Goal: Task Accomplishment & Management: Use online tool/utility

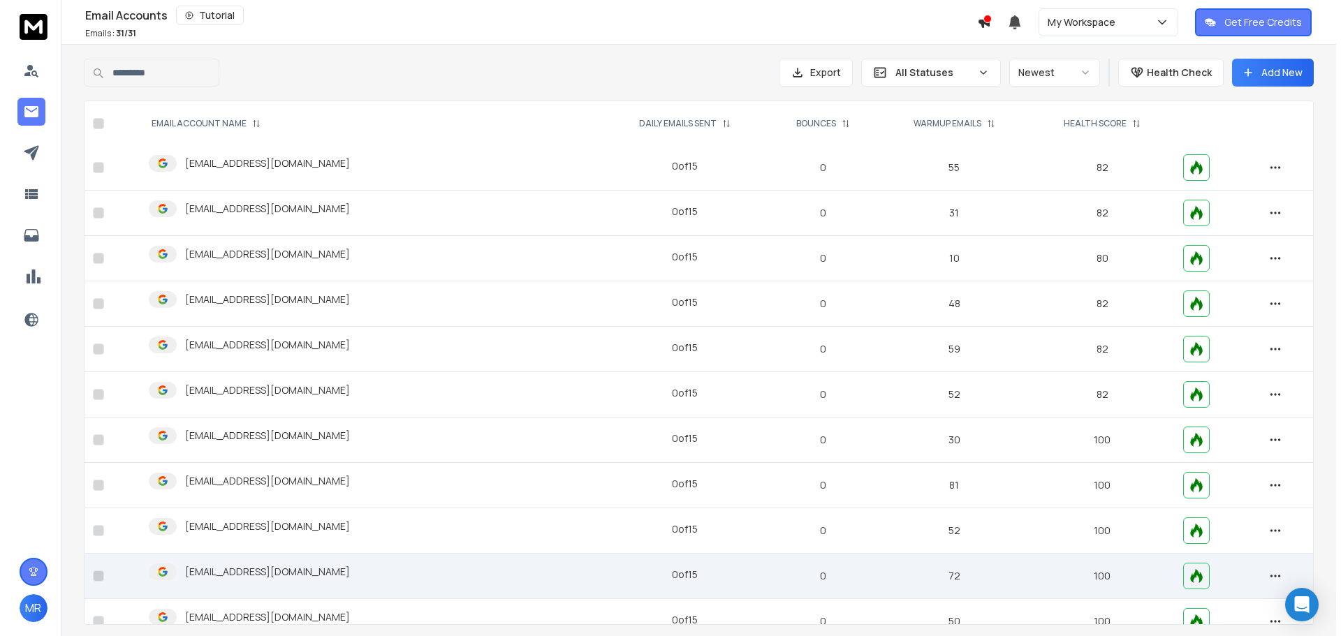
scroll to position [312, 0]
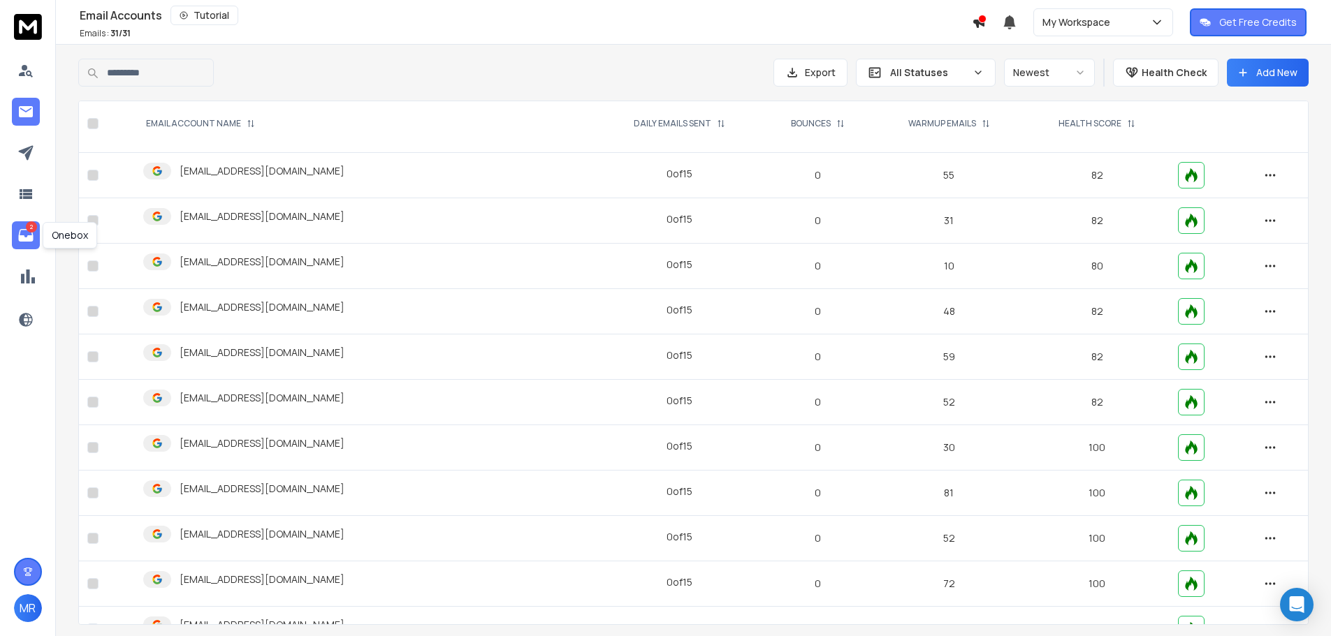
click at [34, 231] on p "2" at bounding box center [31, 226] width 11 height 11
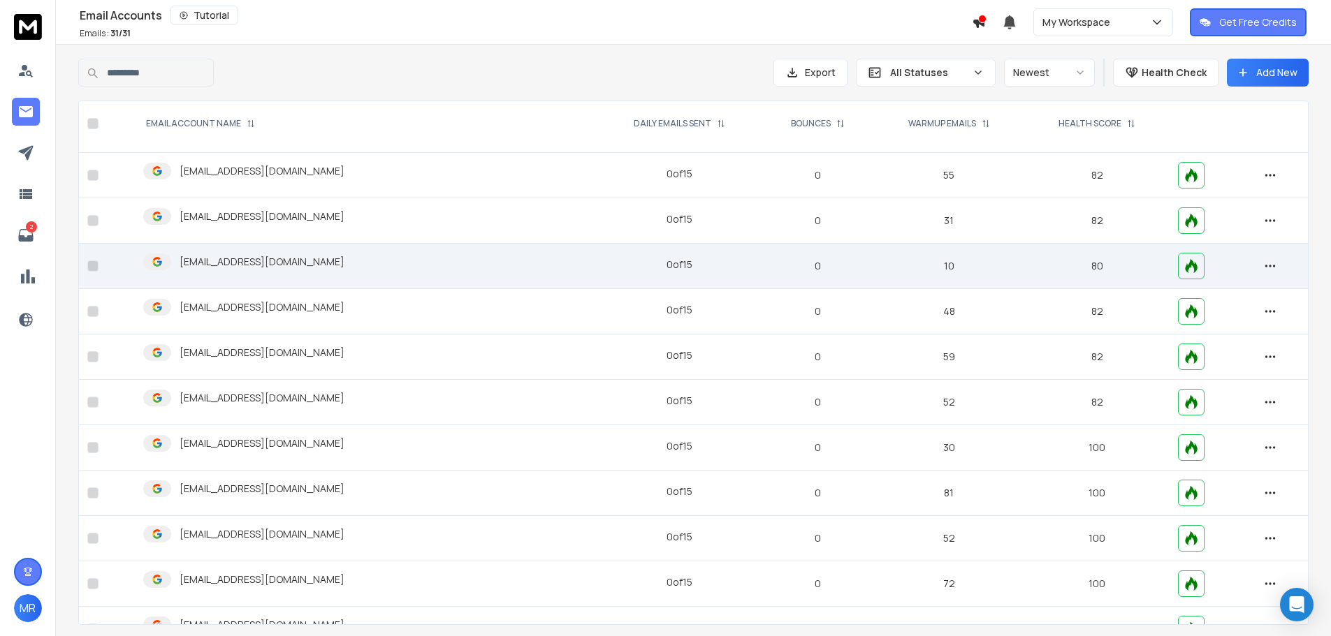
click at [95, 267] on button "button" at bounding box center [92, 266] width 11 height 11
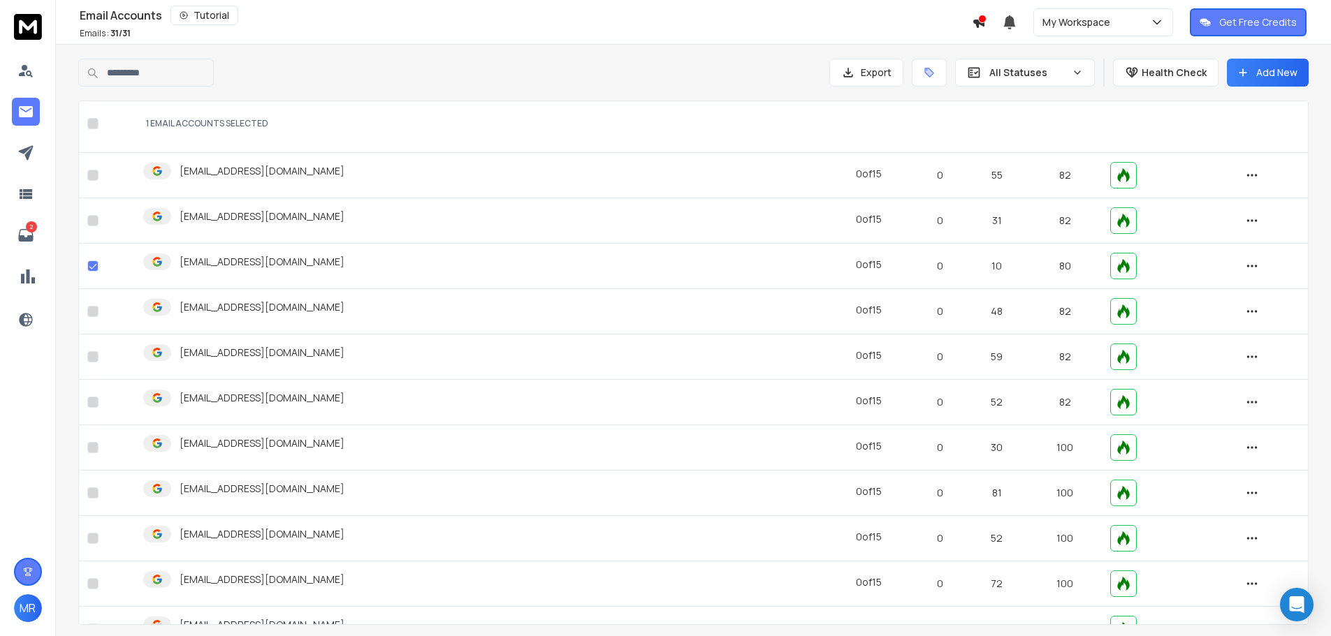
click at [1042, 75] on p "All Statuses" at bounding box center [1027, 73] width 77 height 14
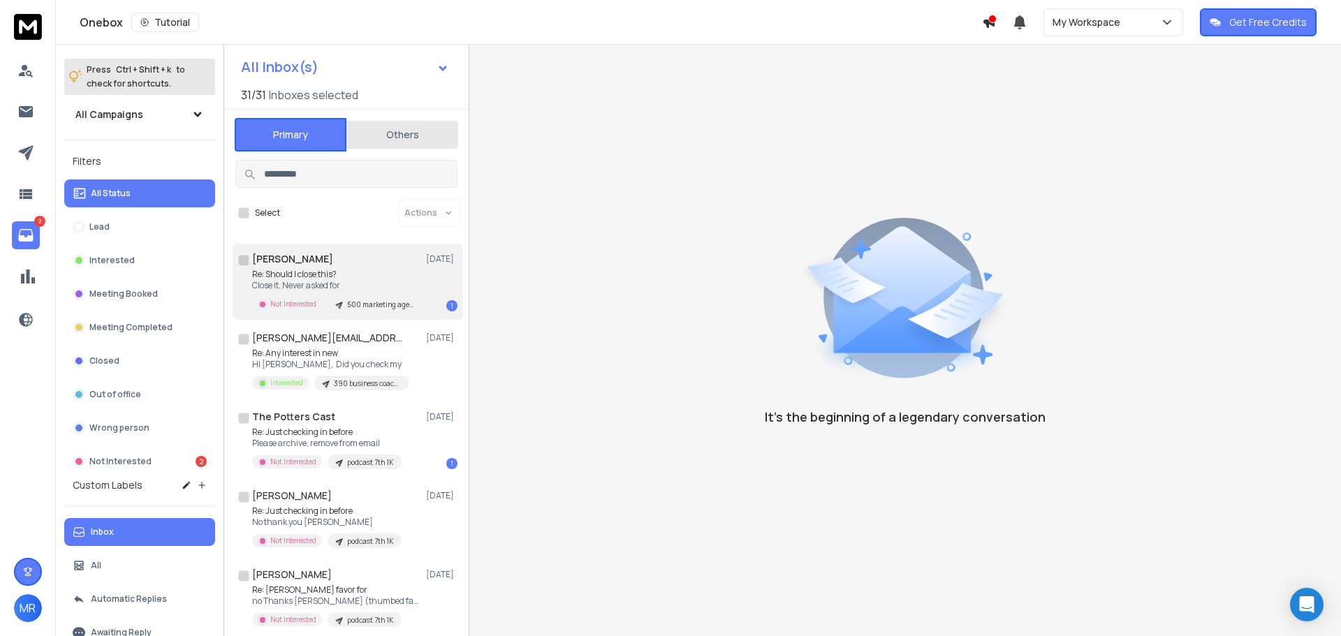
click at [335, 282] on p "Close it. Never asked for" at bounding box center [336, 285] width 168 height 11
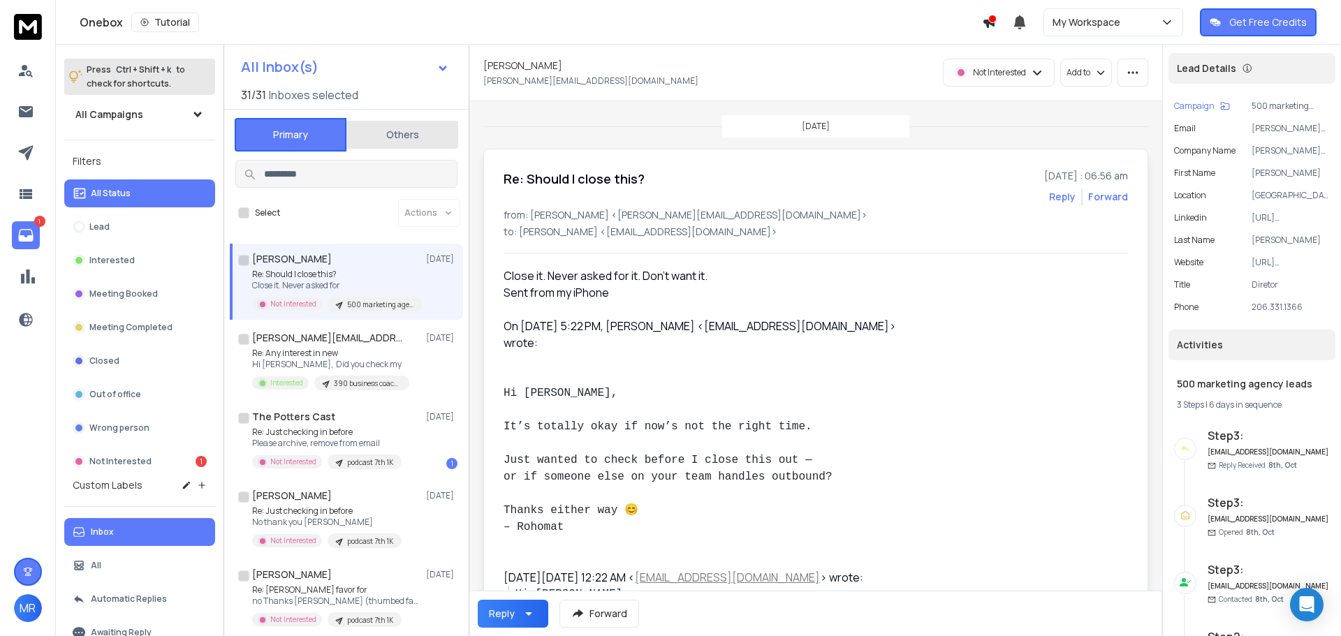
click at [1017, 69] on p "Not Interested" at bounding box center [999, 72] width 53 height 11
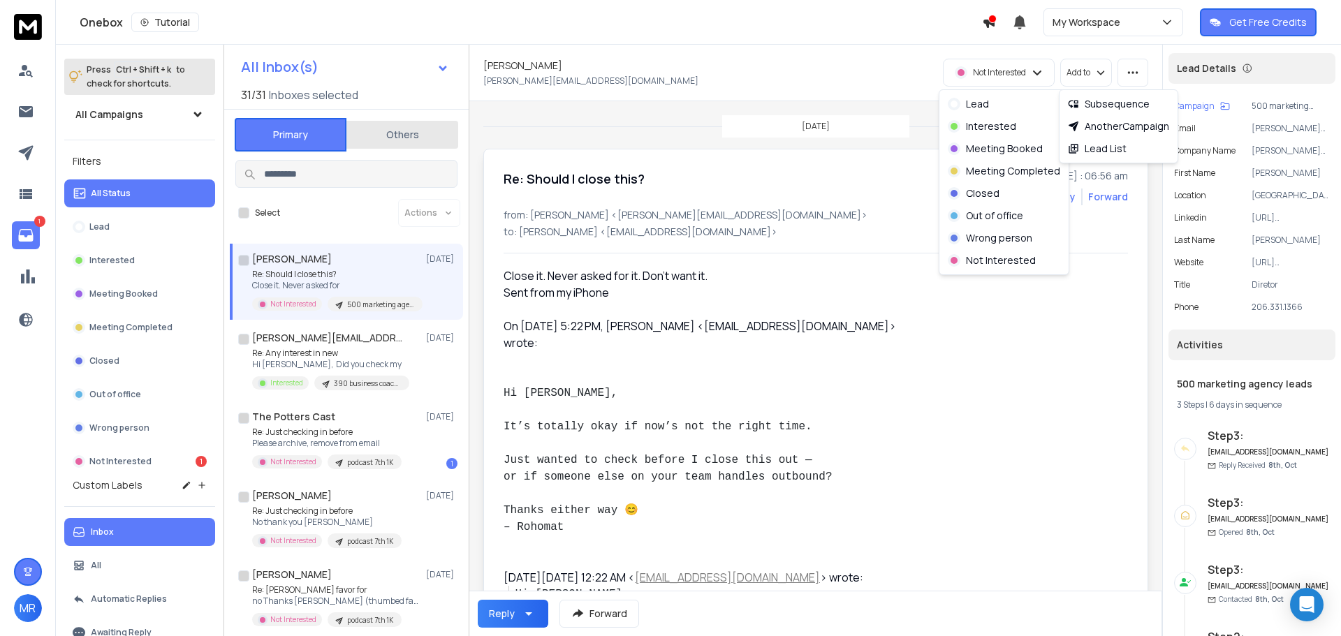
click at [1075, 72] on p "Add to" at bounding box center [1079, 72] width 24 height 11
click at [1127, 67] on icon "button" at bounding box center [1133, 72] width 13 height 13
click at [1096, 212] on div "Pause Lead" at bounding box center [1089, 216] width 72 height 14
click at [673, 296] on div "Sent from my iPhone" at bounding box center [708, 292] width 408 height 17
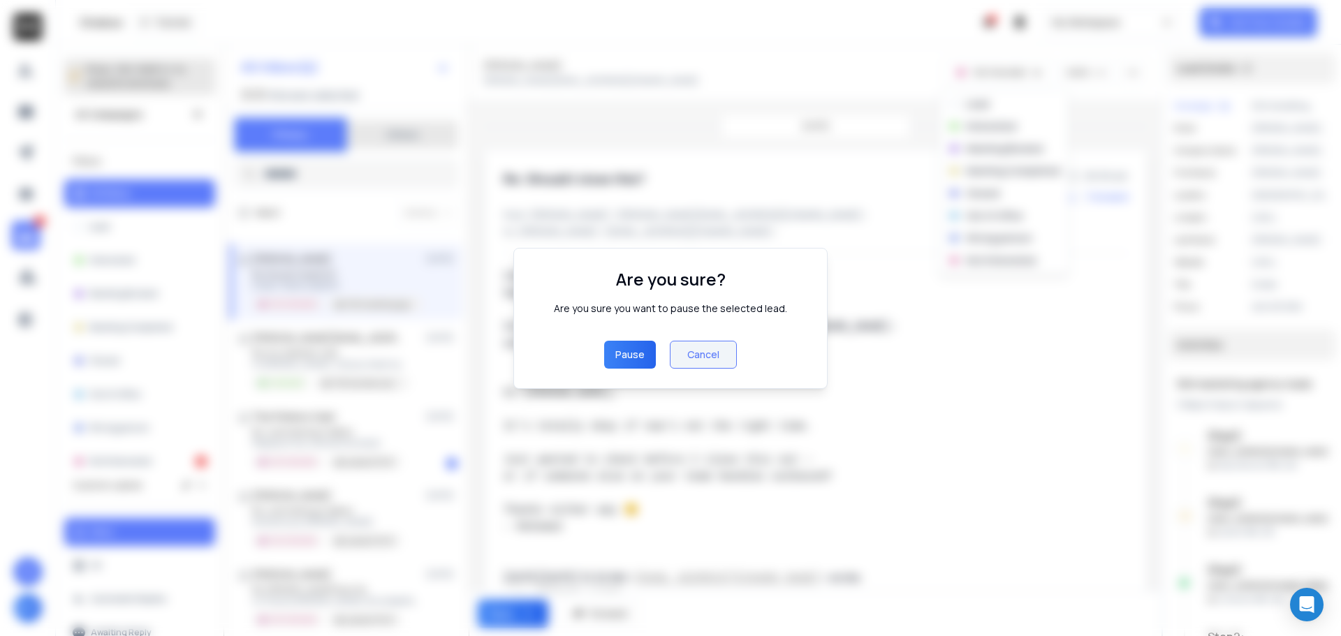
click at [624, 350] on button "Pause" at bounding box center [630, 355] width 52 height 28
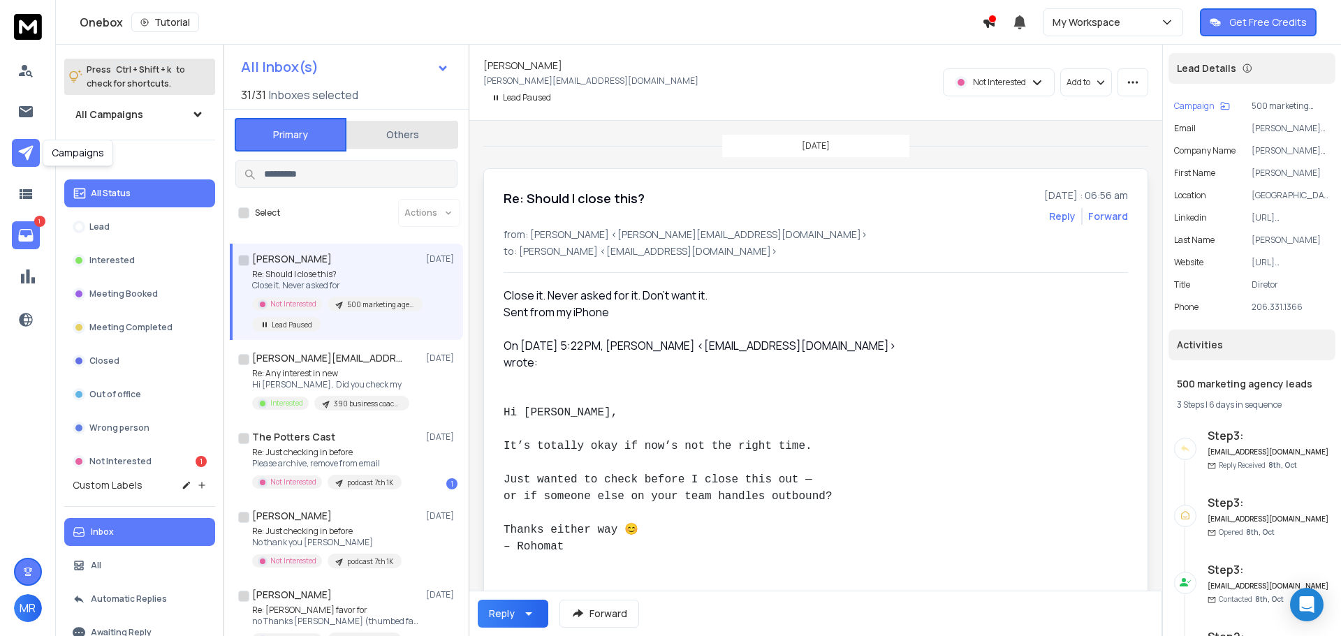
click at [31, 155] on icon at bounding box center [25, 153] width 17 height 17
